Goal: Task Accomplishment & Management: Complete application form

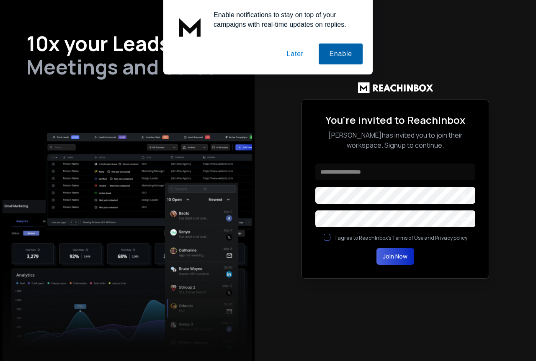
click at [341, 53] on button "Enable" at bounding box center [340, 54] width 44 height 21
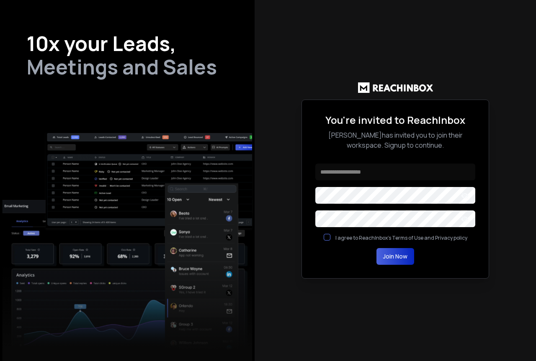
click at [463, 195] on icon at bounding box center [465, 196] width 8 height 8
click at [292, 193] on div "**********" at bounding box center [394, 180] width 281 height 361
click at [462, 222] on icon at bounding box center [465, 219] width 8 height 8
click at [327, 235] on button "I agree to ReachInbox's Terms of Use and Privacy policy" at bounding box center [326, 237] width 7 height 7
click at [394, 254] on button "Join Now" at bounding box center [395, 256] width 38 height 17
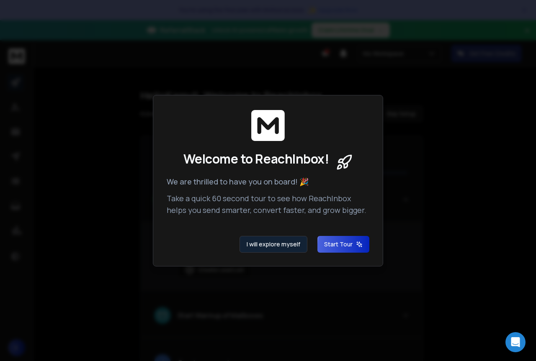
click at [290, 248] on button "I will explore myself" at bounding box center [273, 244] width 68 height 17
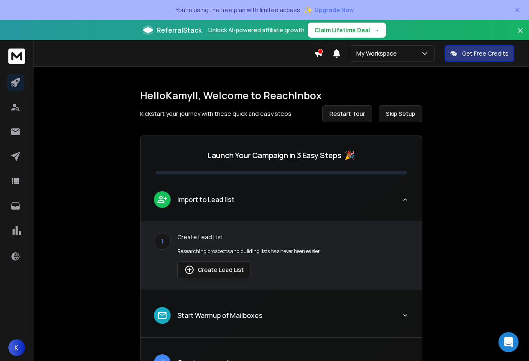
click at [520, 31] on icon "Close banner" at bounding box center [520, 30] width 5 height 5
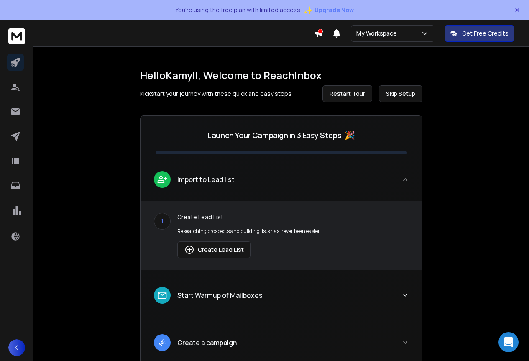
click at [517, 10] on icon "Close notification" at bounding box center [517, 10] width 7 height 7
